Goal: Information Seeking & Learning: Check status

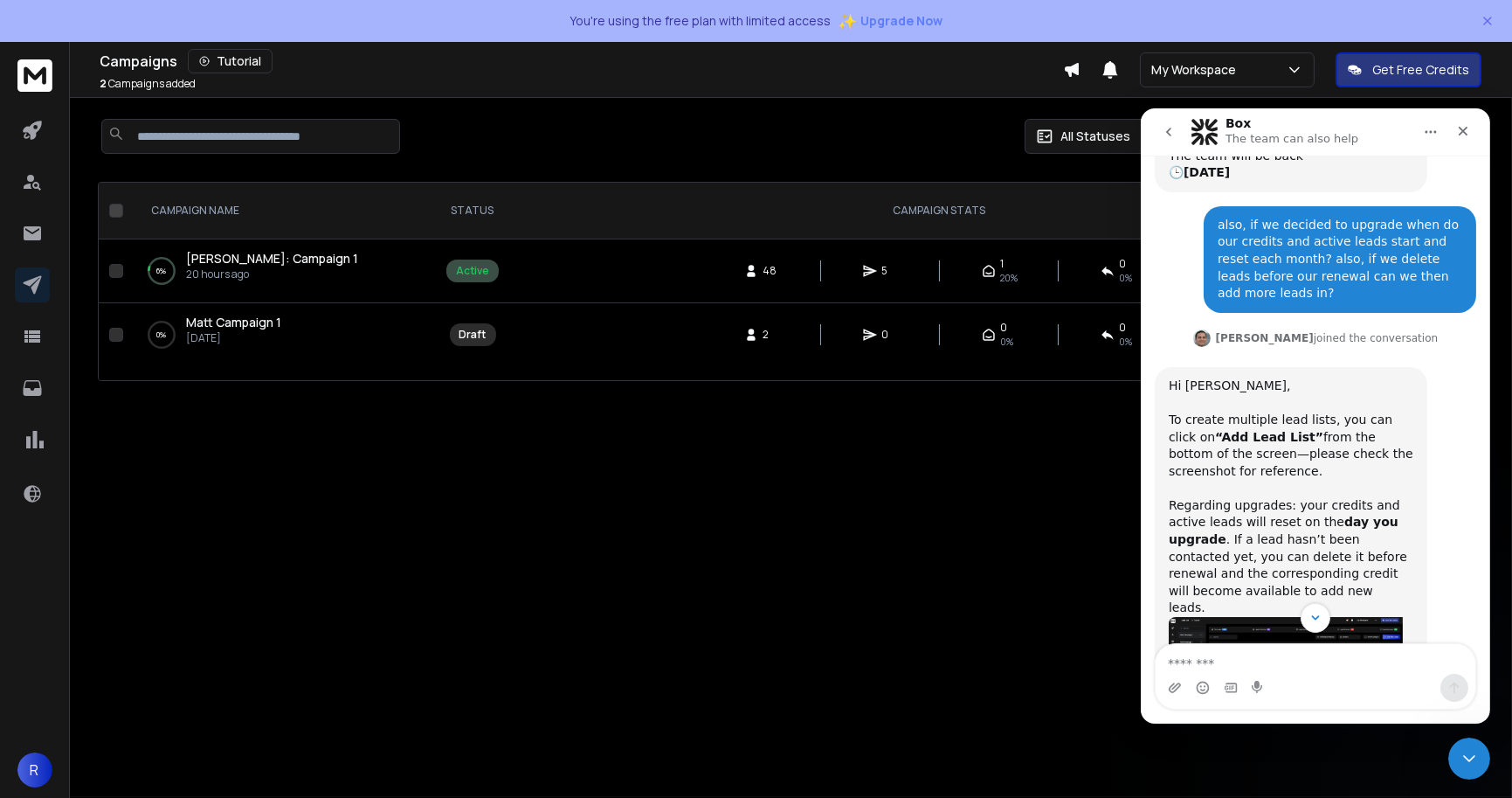
scroll to position [218, 0]
click at [1433, 135] on icon "Home" at bounding box center [1430, 131] width 14 height 14
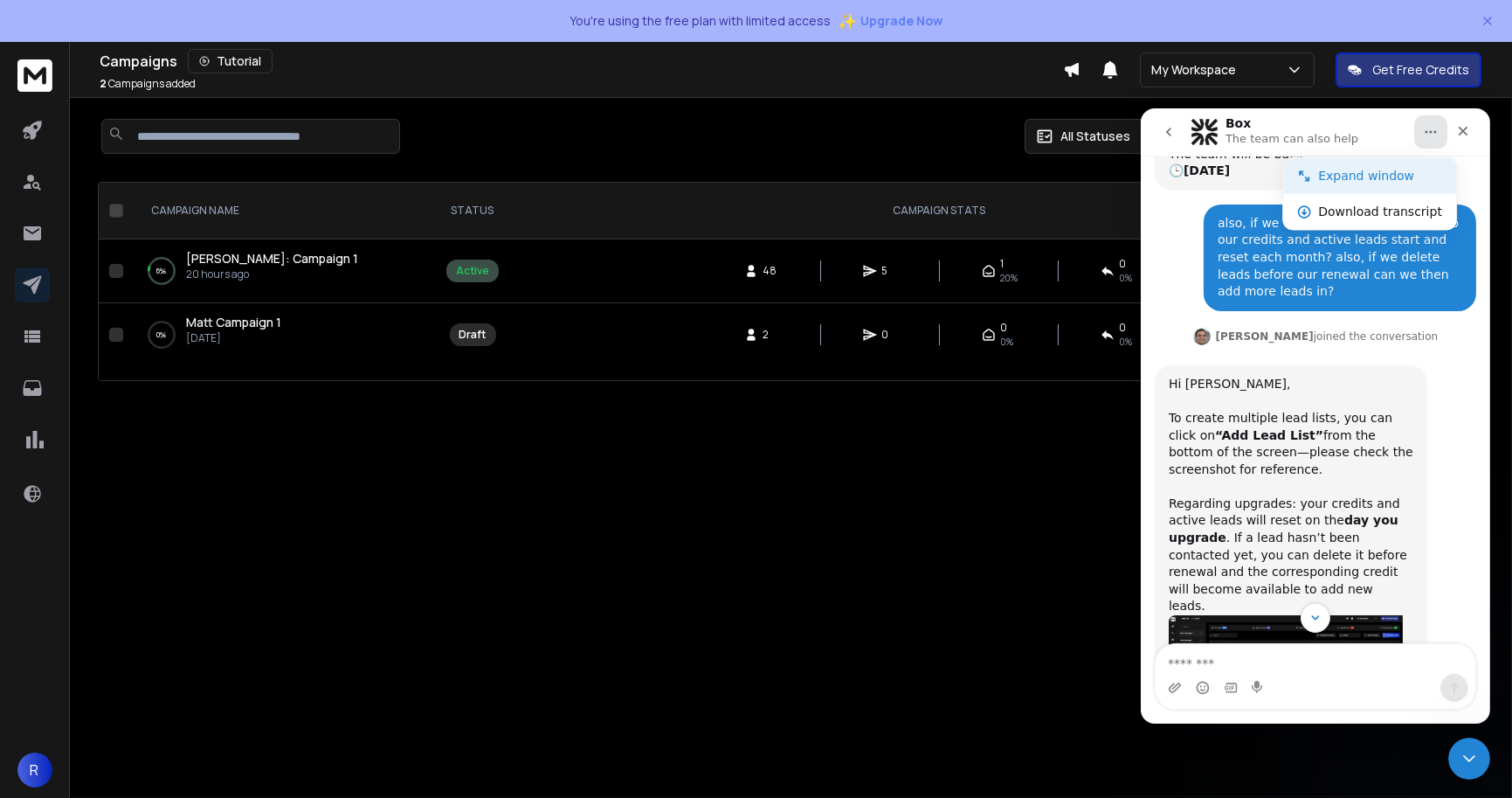
click at [1364, 175] on div "Expand window" at bounding box center [1380, 175] width 124 height 19
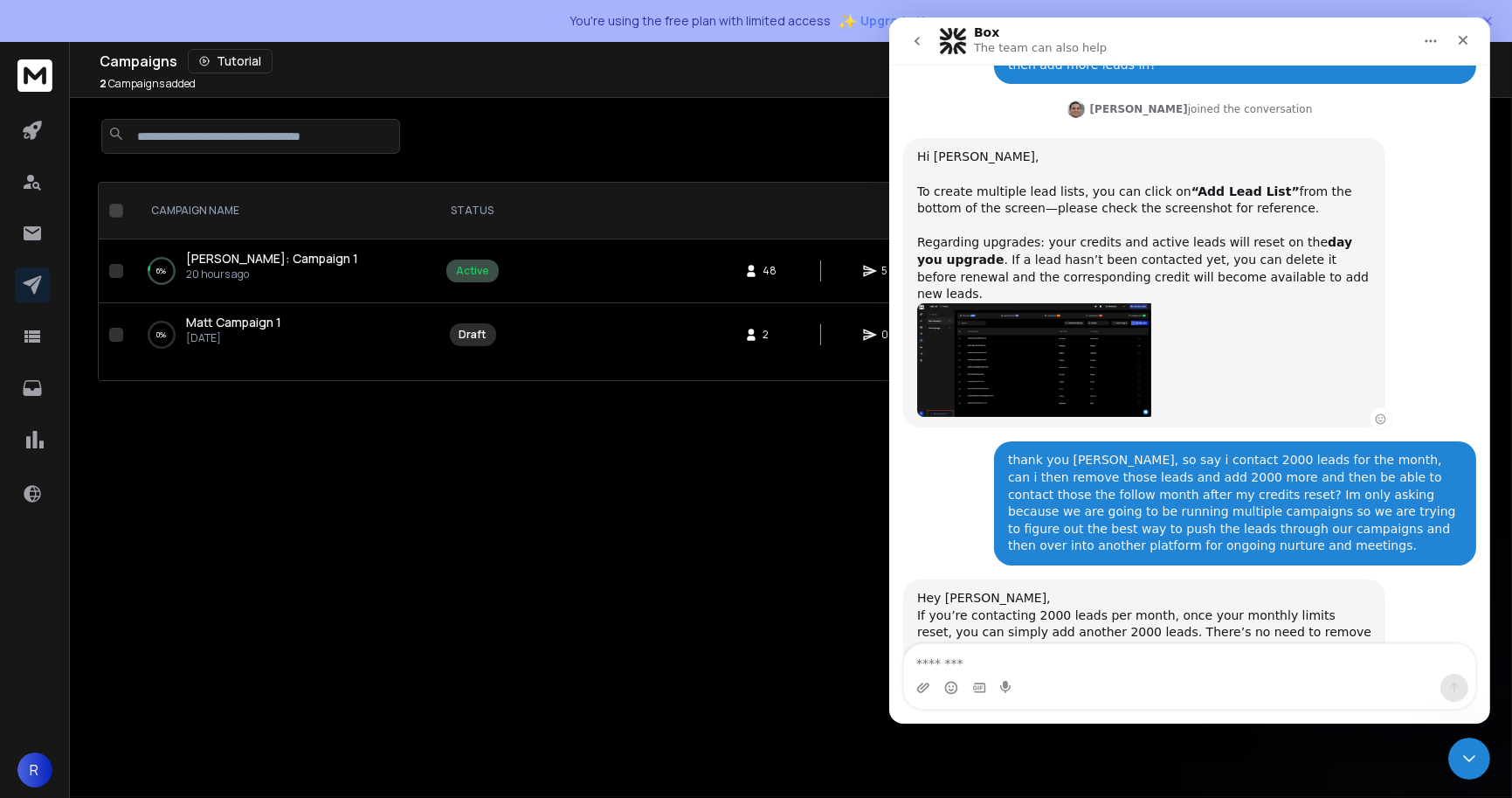
scroll to position [313, 0]
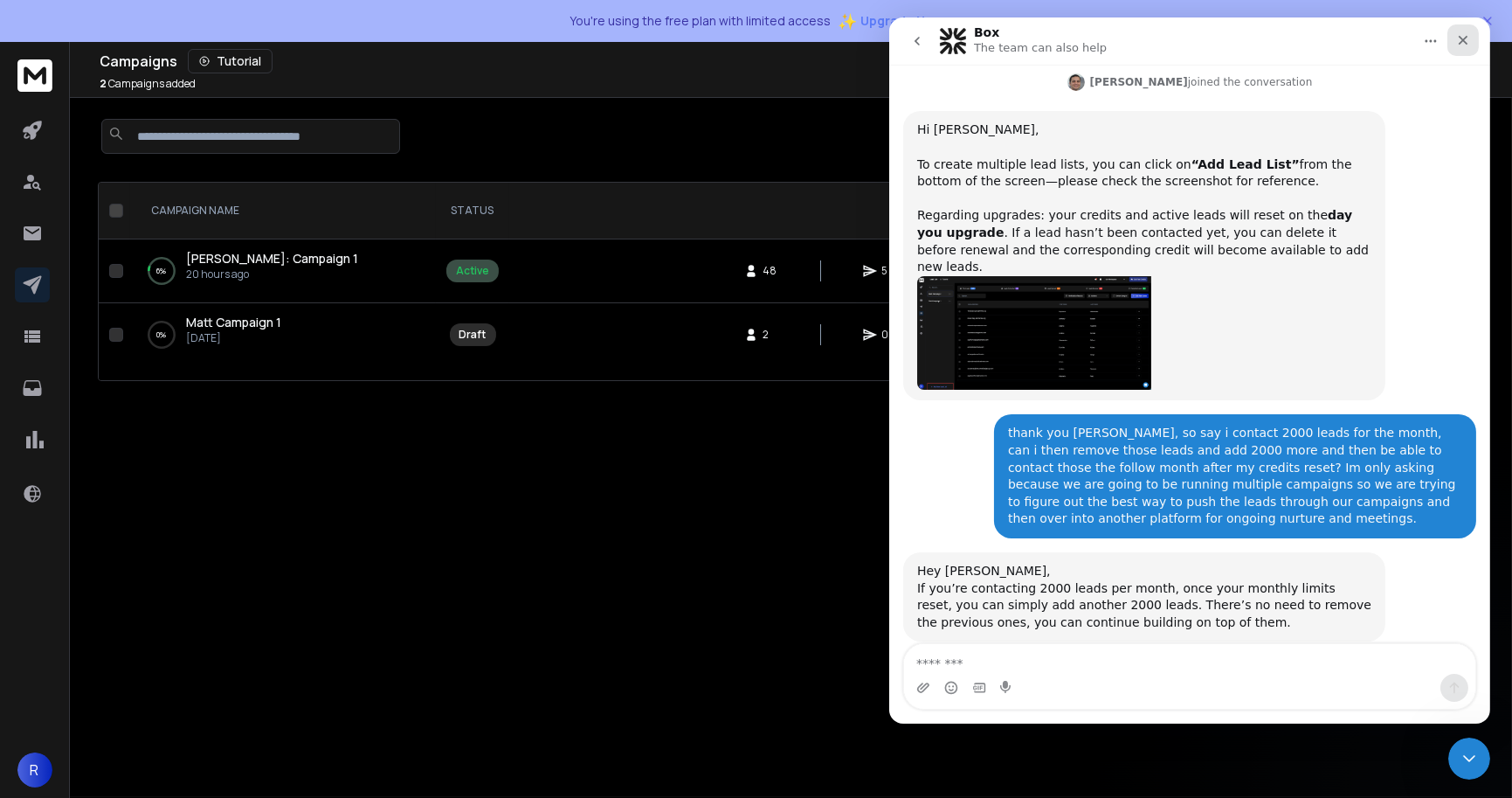
click at [1461, 39] on icon "Close" at bounding box center [1463, 41] width 9 height 9
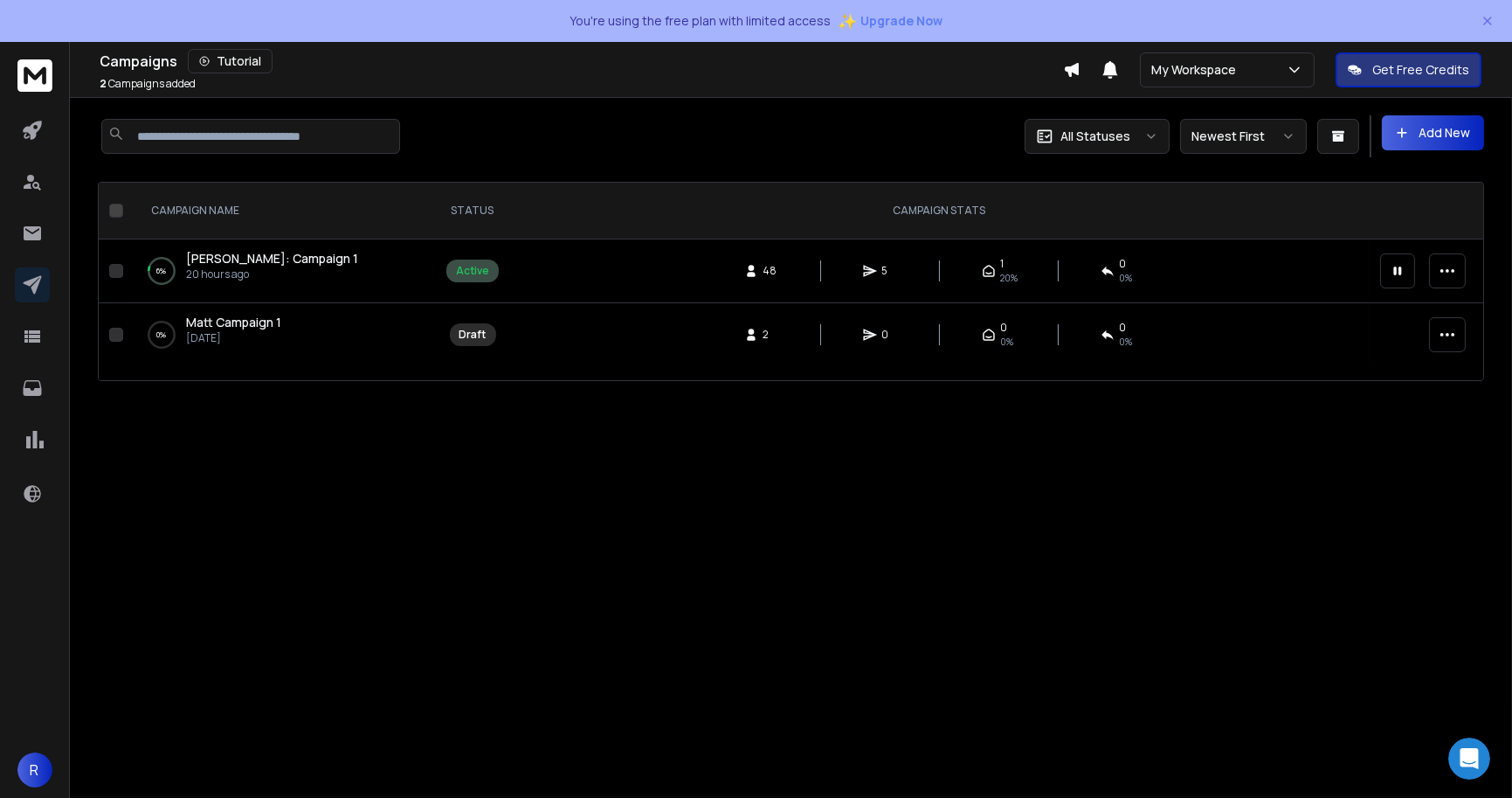
click at [301, 273] on div "6 % [PERSON_NAME]: Campaign 1 20 hours ago" at bounding box center [283, 270] width 271 height 42
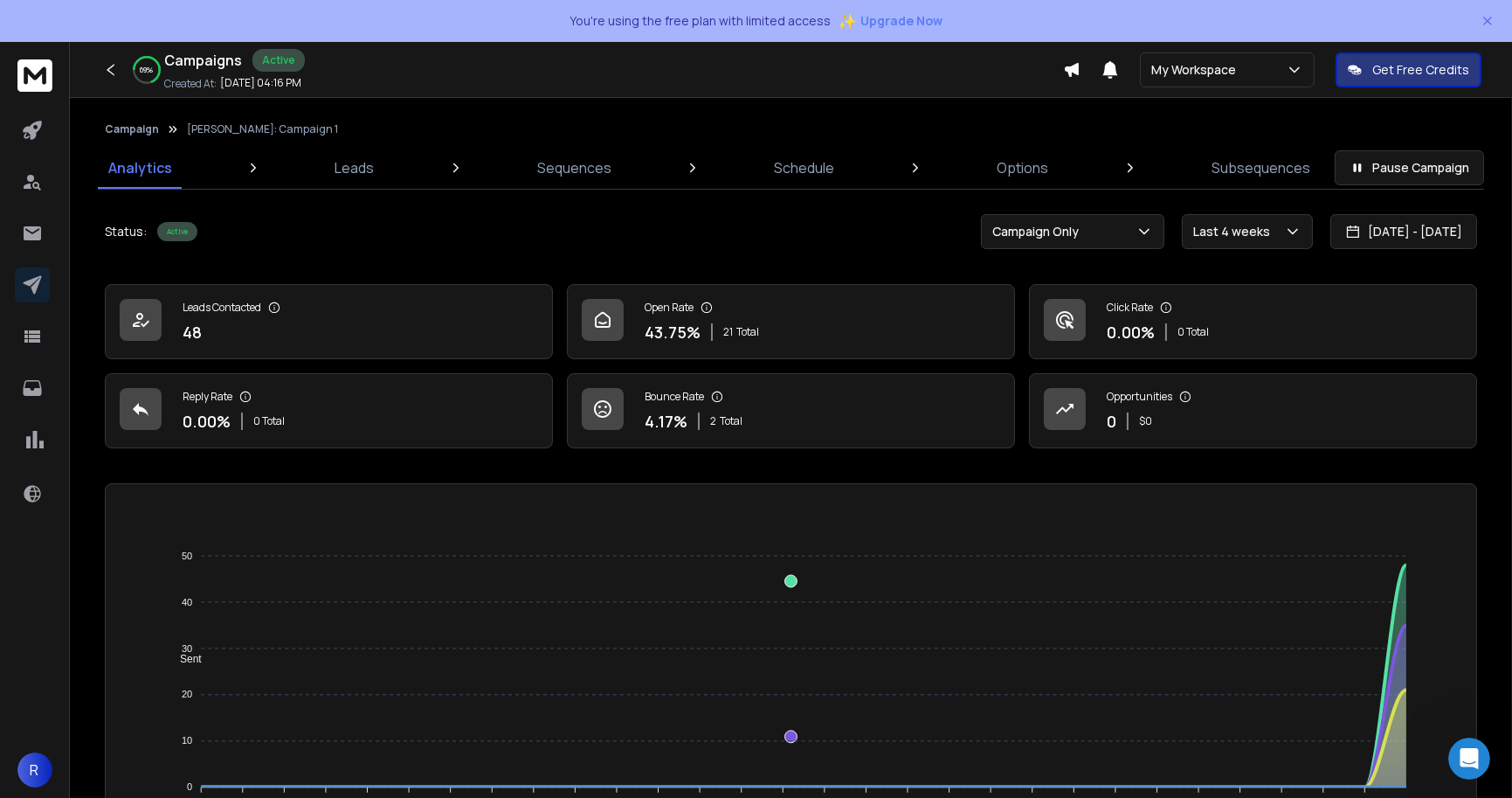
click at [413, 327] on link "Leads Contacted 48" at bounding box center [328, 321] width 448 height 75
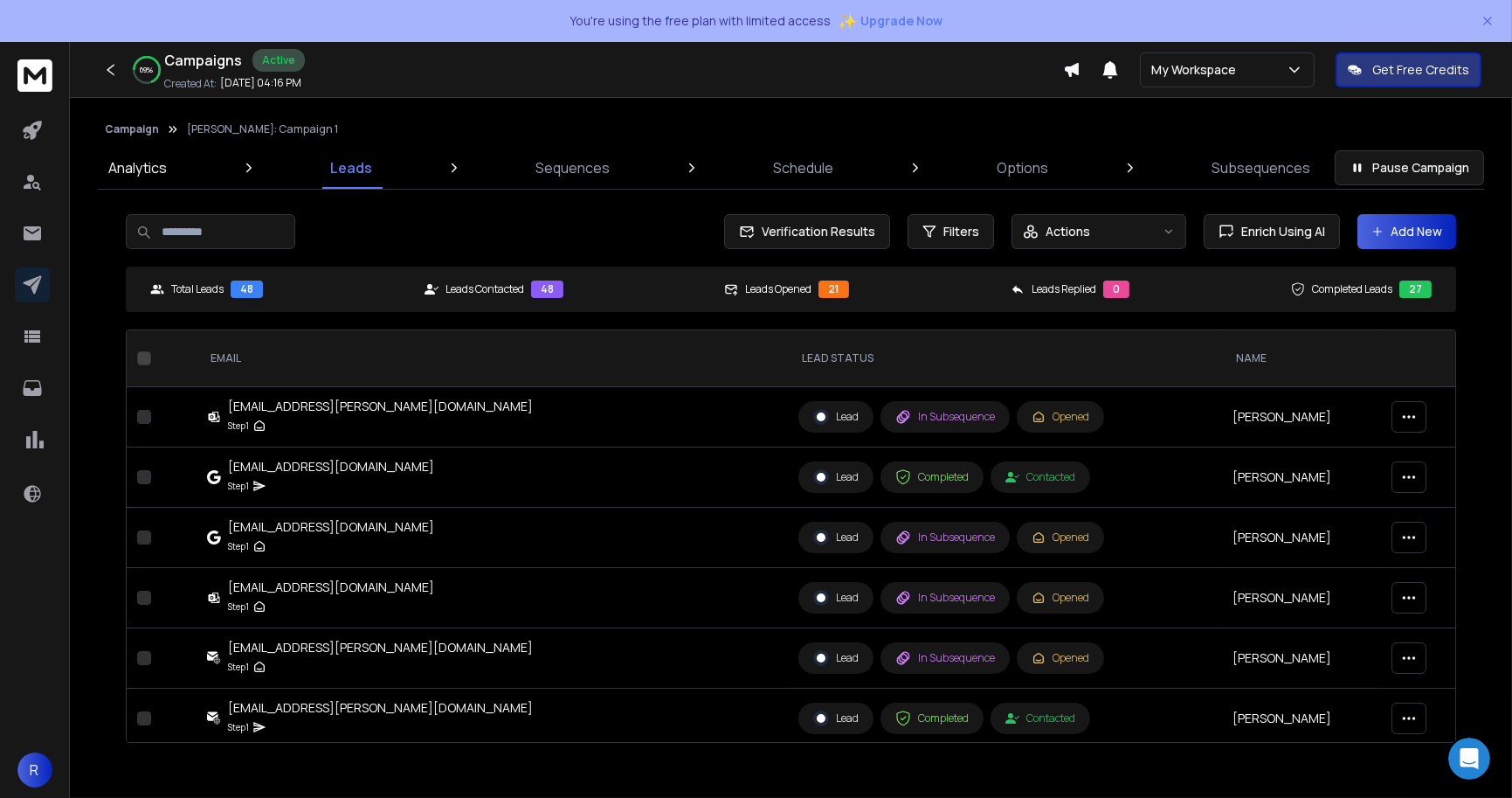
click at [133, 176] on p "Analytics" at bounding box center [137, 168] width 58 height 21
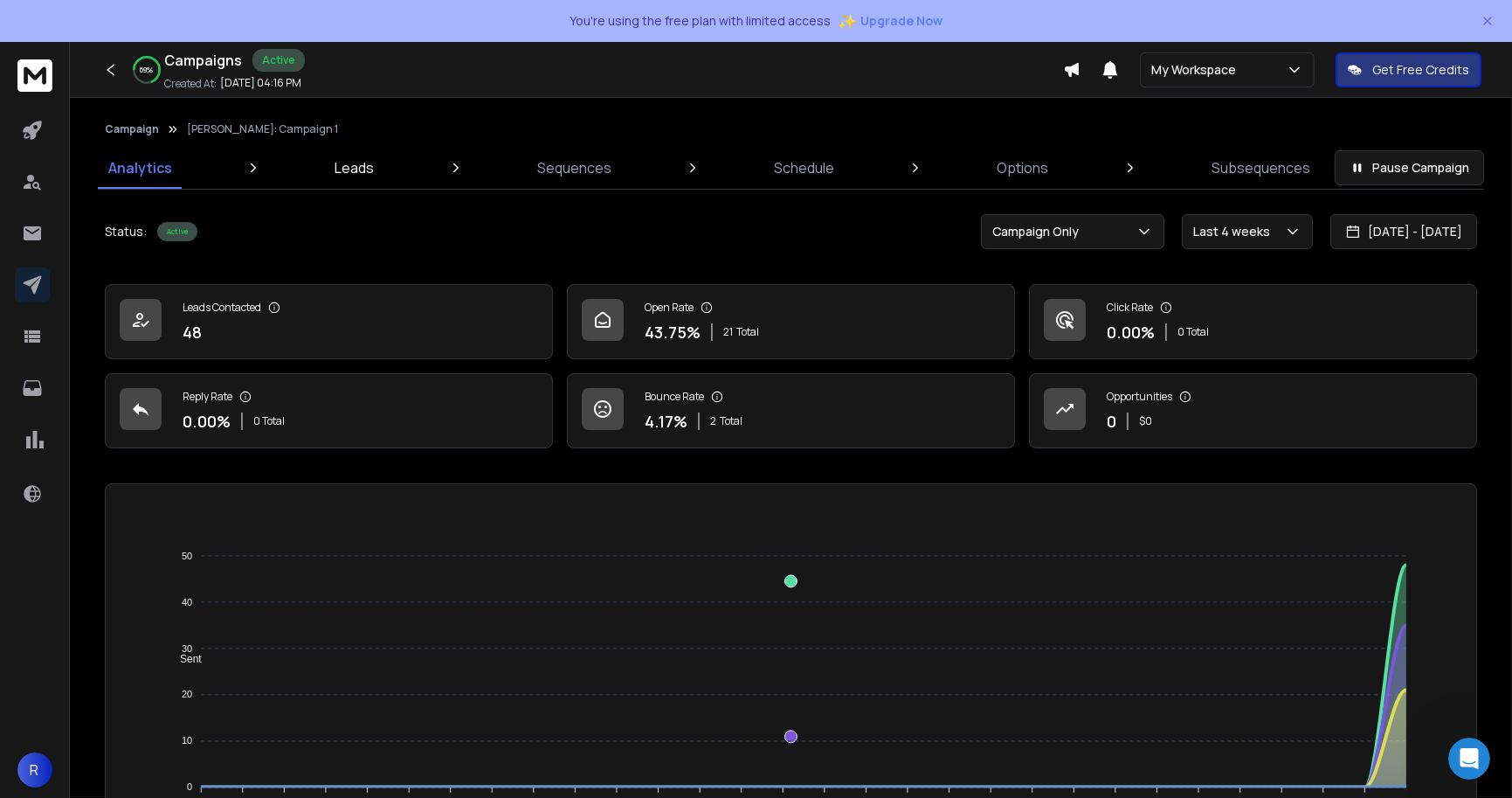
click at [358, 165] on p "Leads" at bounding box center [354, 168] width 39 height 21
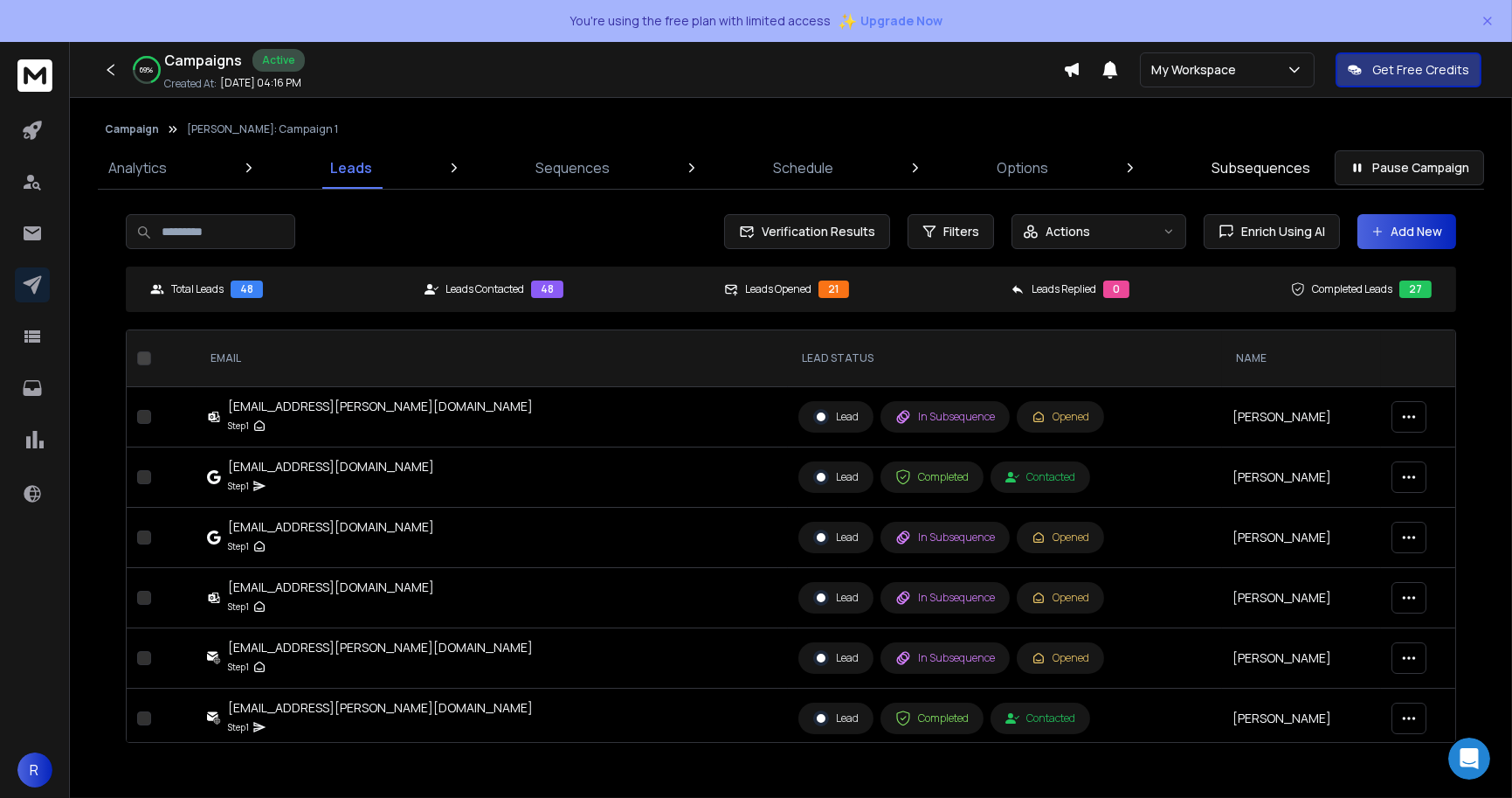
click at [1264, 170] on p "Subsequences" at bounding box center [1260, 168] width 99 height 21
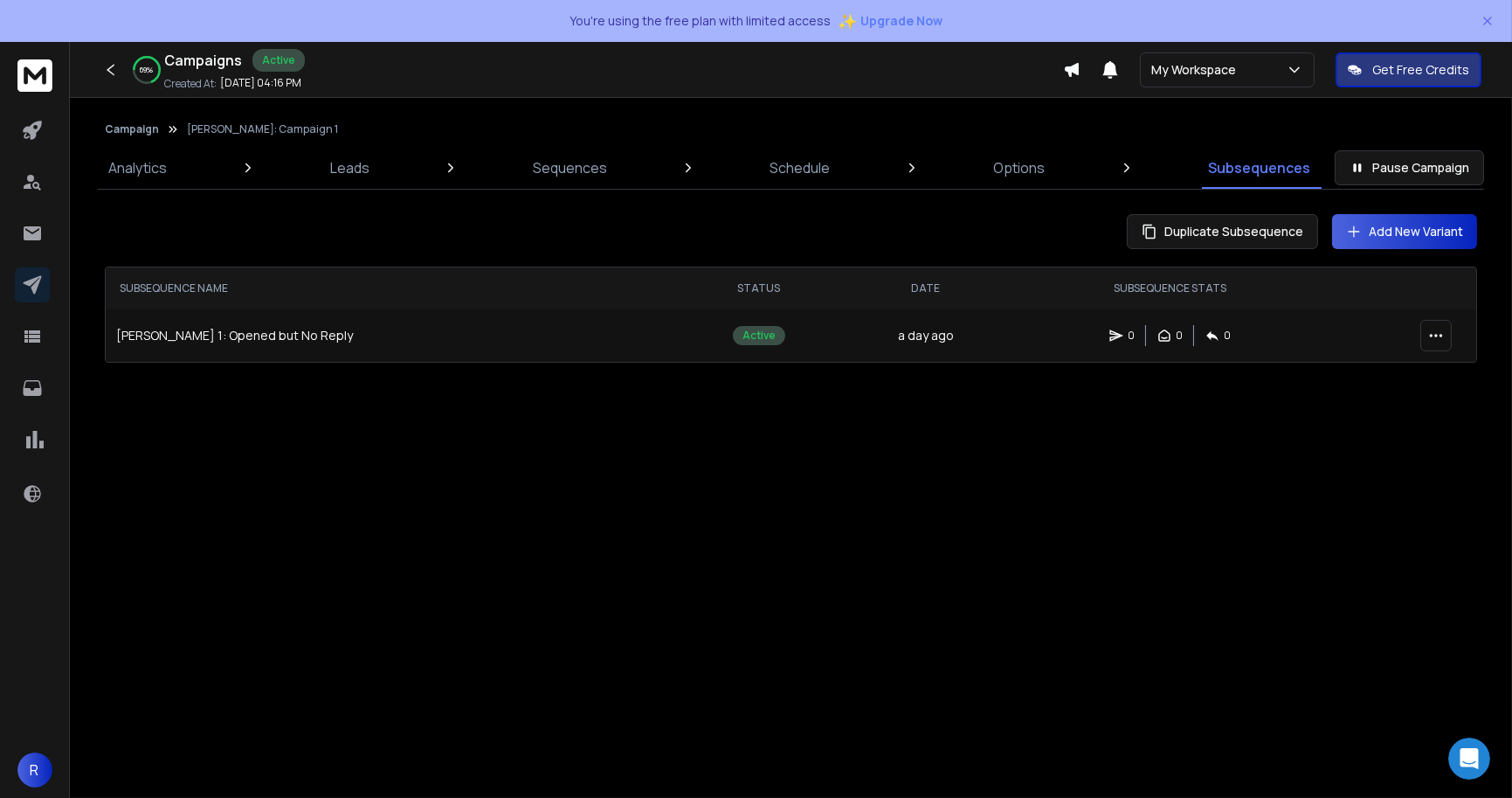
click at [285, 340] on td "[PERSON_NAME] 1: Opened but No Reply" at bounding box center [391, 335] width 572 height 53
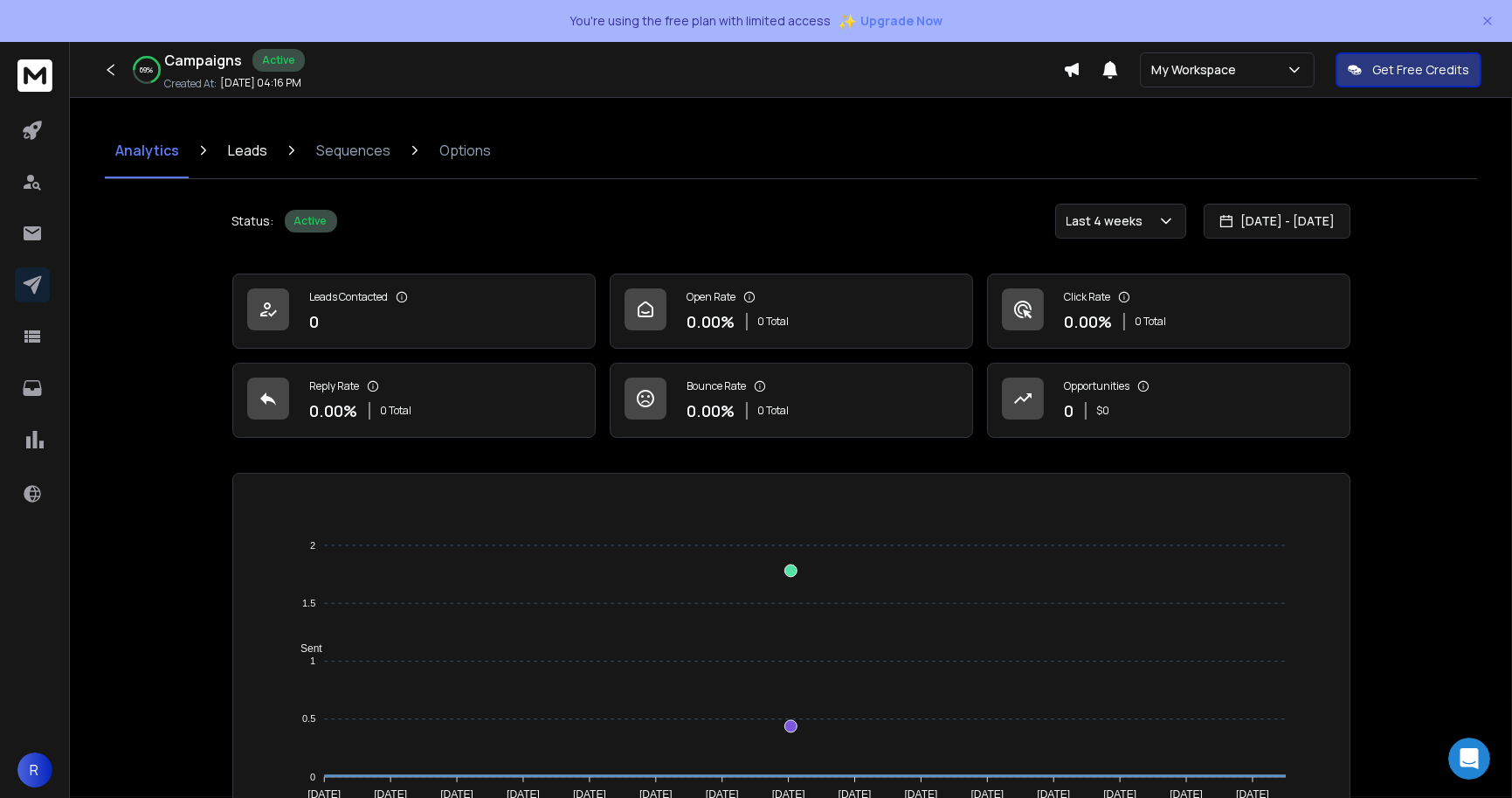
click at [254, 153] on p "Leads" at bounding box center [247, 150] width 39 height 21
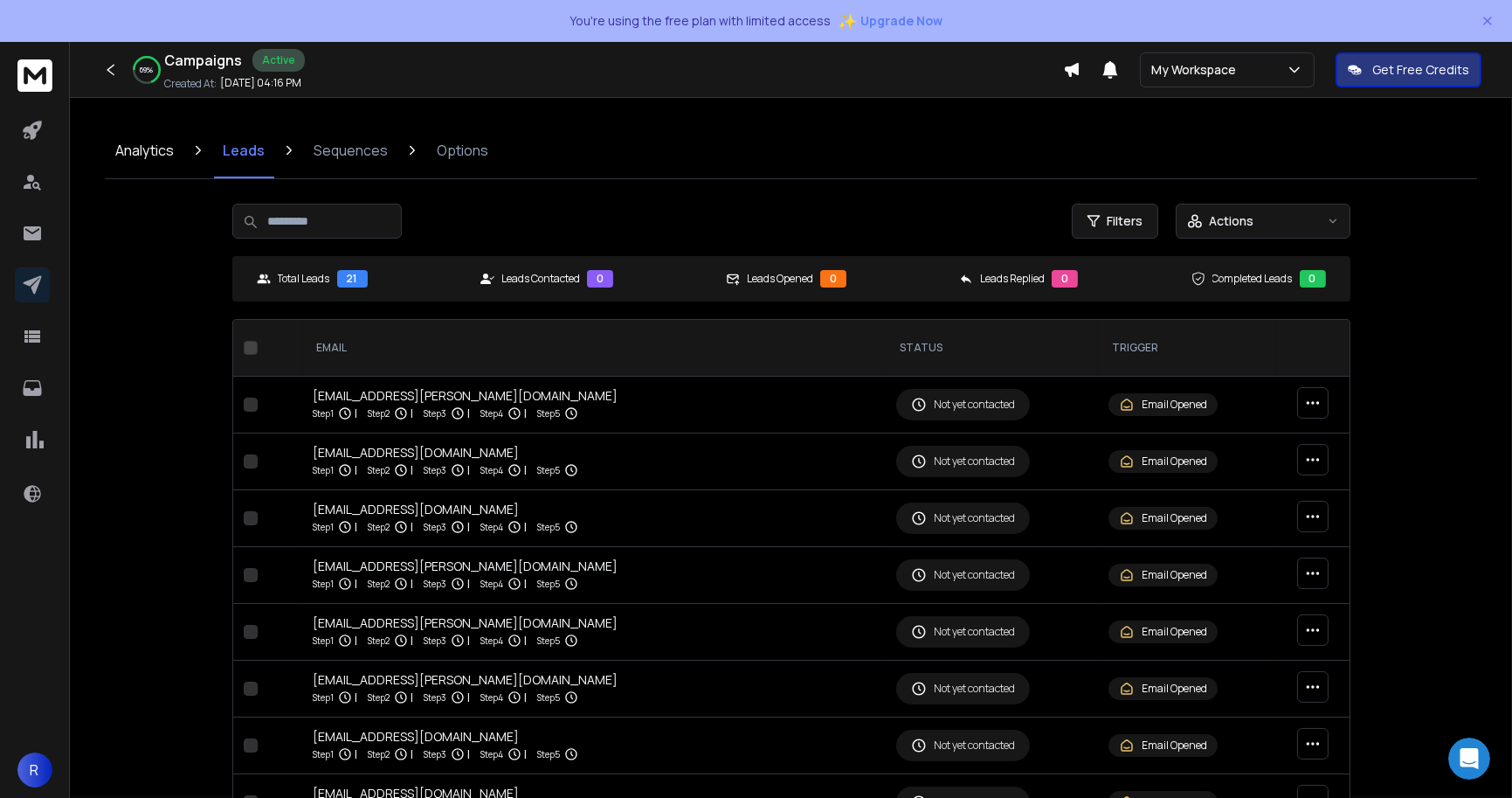
click at [141, 151] on p "Analytics" at bounding box center [144, 150] width 58 height 21
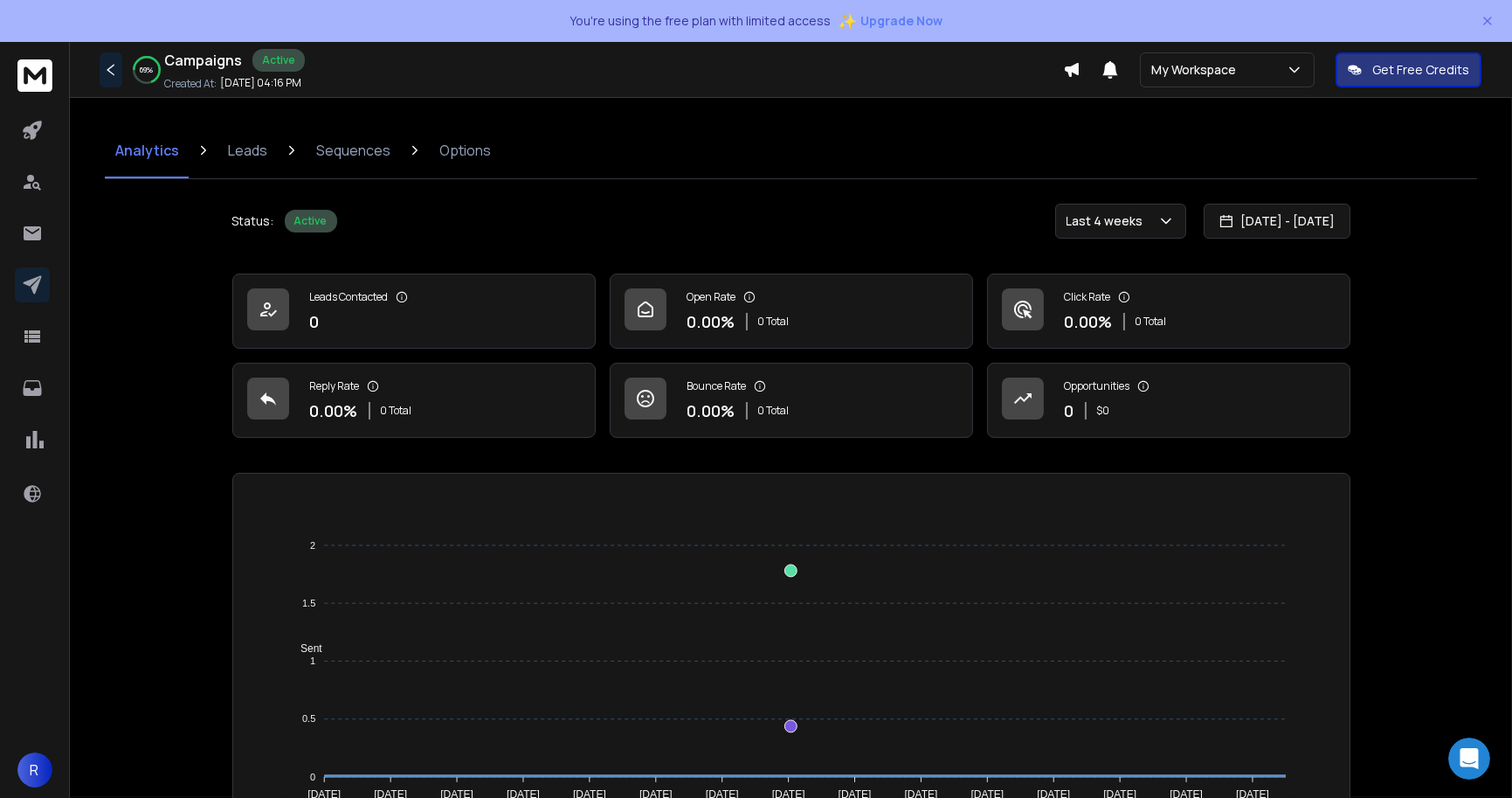
click at [112, 69] on icon at bounding box center [110, 69] width 16 height 16
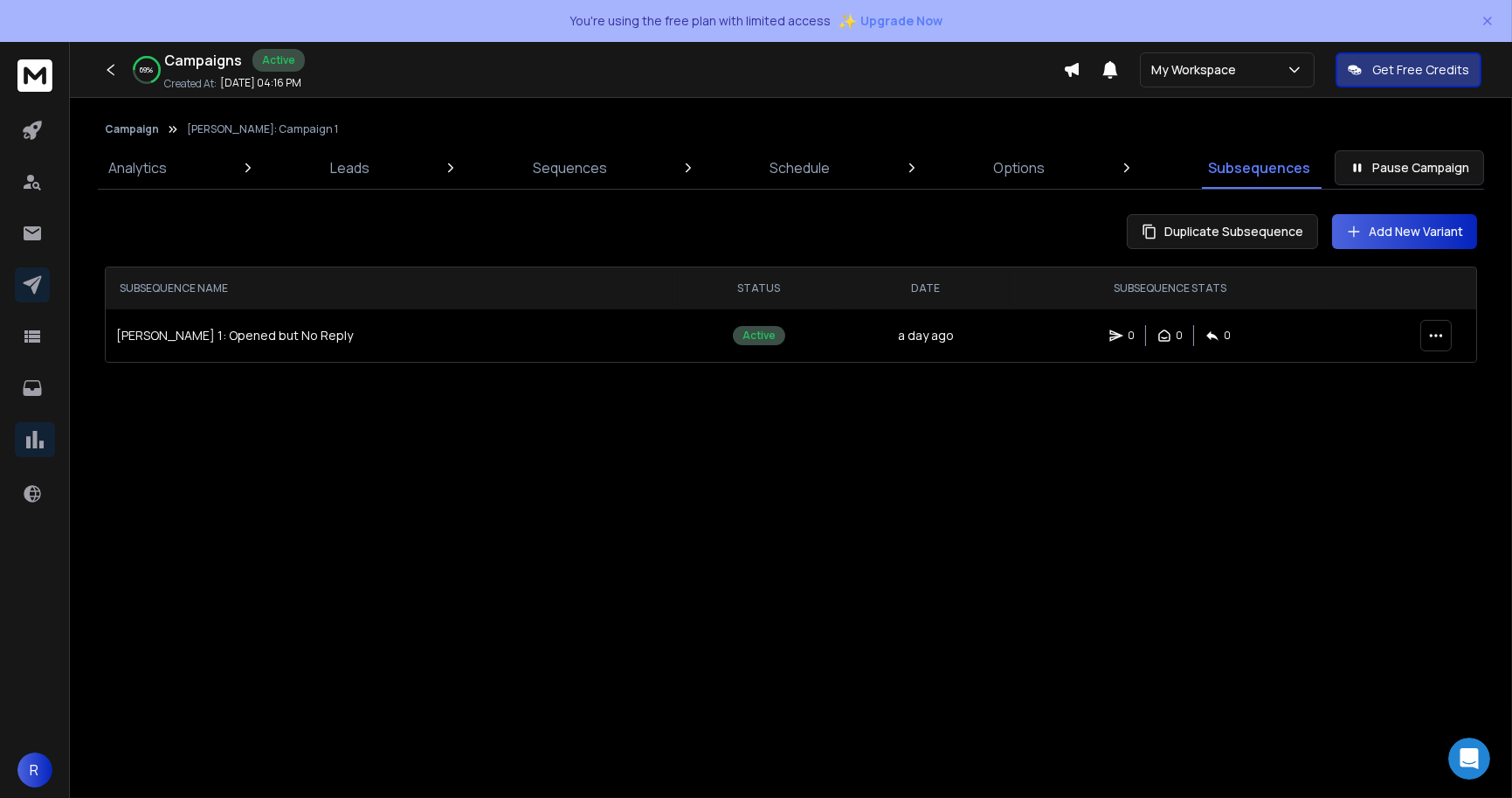
scroll to position [315, 0]
